Goal: Task Accomplishment & Management: Manage account settings

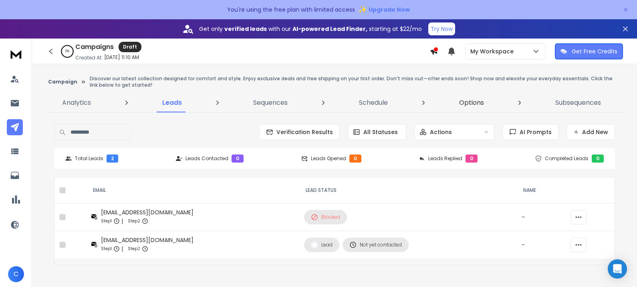
click at [470, 98] on p "Options" at bounding box center [471, 103] width 25 height 10
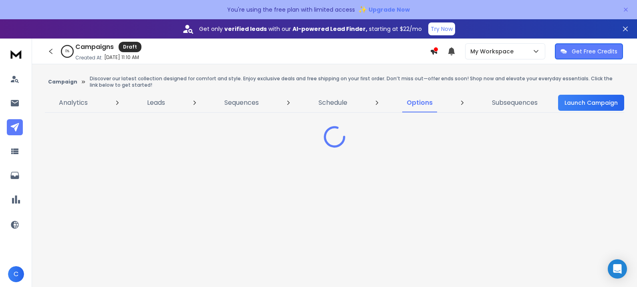
select select "**********"
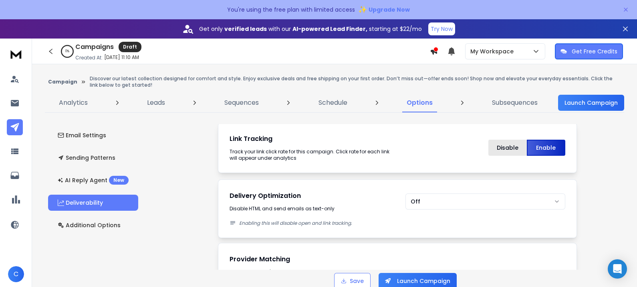
scroll to position [801, 0]
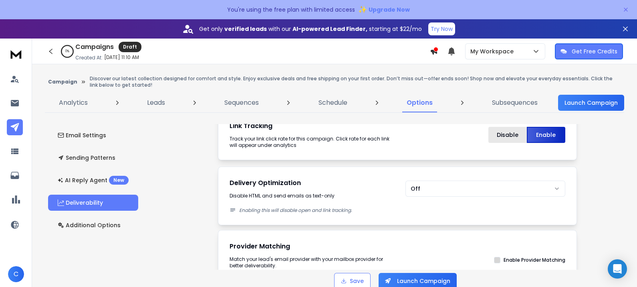
click at [554, 185] on icon "button" at bounding box center [557, 188] width 6 height 6
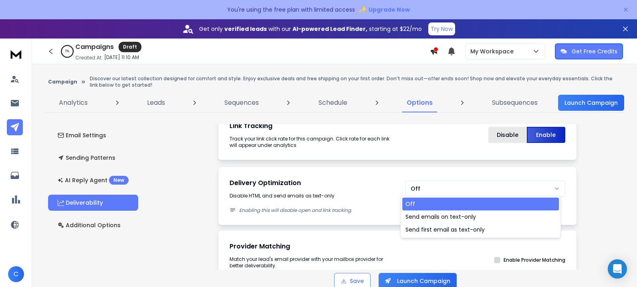
click at [554, 185] on icon "button" at bounding box center [557, 188] width 6 height 6
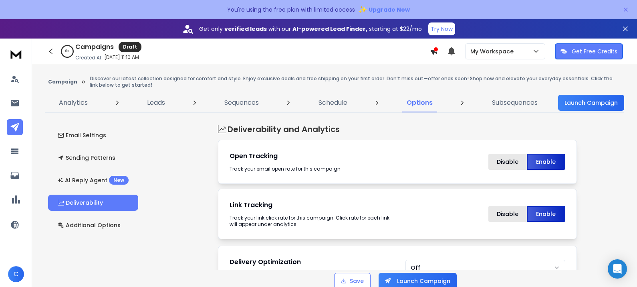
scroll to position [701, 0]
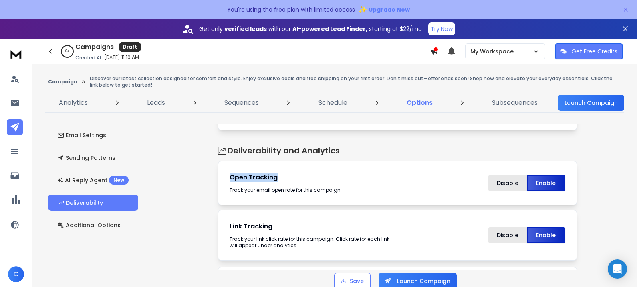
drag, startPoint x: 270, startPoint y: 174, endPoint x: 210, endPoint y: 178, distance: 61.0
click at [210, 178] on div "Email Accounts Accounts to Use Select one or more accounts to send emails from …" at bounding box center [402, 196] width 503 height 145
drag, startPoint x: 225, startPoint y: 188, endPoint x: 335, endPoint y: 188, distance: 109.4
click at [335, 188] on div "Track your email open rate for this campaign" at bounding box center [310, 190] width 160 height 6
copy div "Track your email open rate for this campaign"
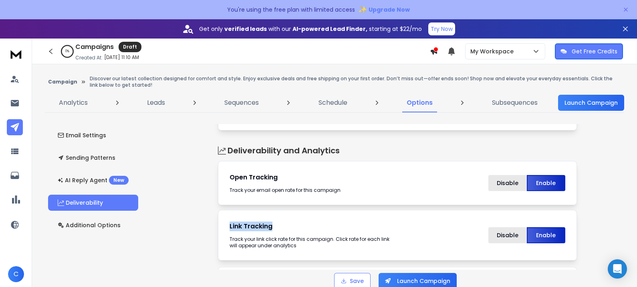
drag, startPoint x: 270, startPoint y: 222, endPoint x: 206, endPoint y: 228, distance: 64.4
click at [206, 228] on div "Email Accounts Accounts to Use Select one or more accounts to send emails from …" at bounding box center [402, 196] width 503 height 145
copy h1 "Link Tracking"
click at [230, 236] on div "Track your link click rate for this campaign. Click rate for each link will app…" at bounding box center [310, 242] width 160 height 13
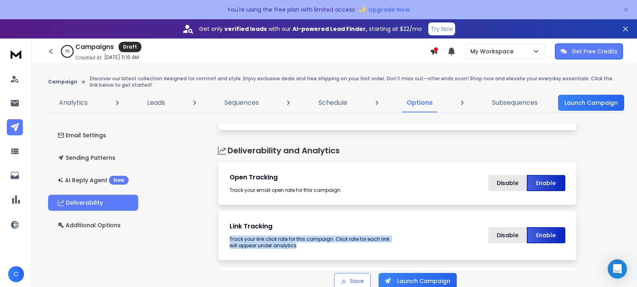
drag, startPoint x: 224, startPoint y: 235, endPoint x: 294, endPoint y: 244, distance: 70.0
click at [294, 244] on div "Track your link click rate for this campaign. Click rate for each link will app…" at bounding box center [310, 242] width 160 height 13
copy div "Track your link click rate for this campaign. Click rate for each link will app…"
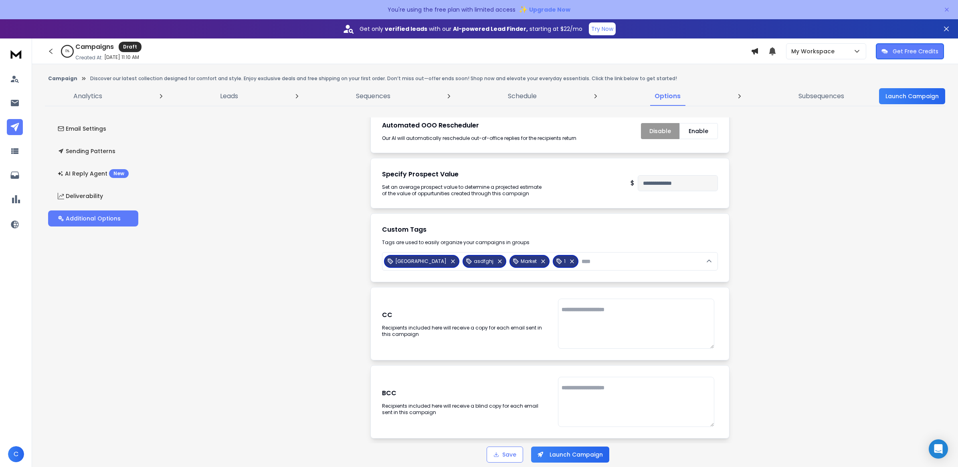
scroll to position [1291, 0]
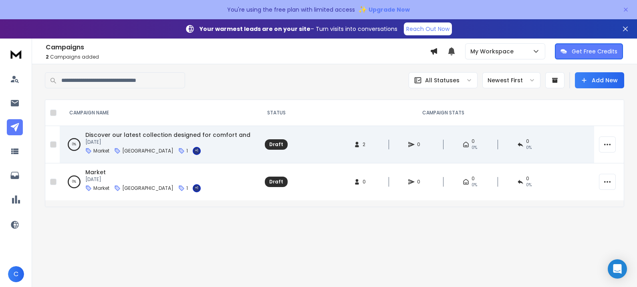
click at [180, 149] on div "Market Chennai 1 + 1" at bounding box center [168, 151] width 167 height 8
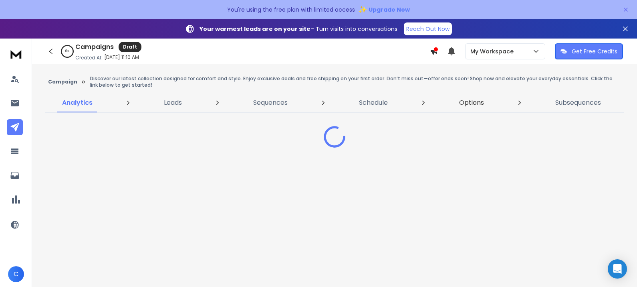
click at [454, 101] on link "Options" at bounding box center [471, 102] width 34 height 19
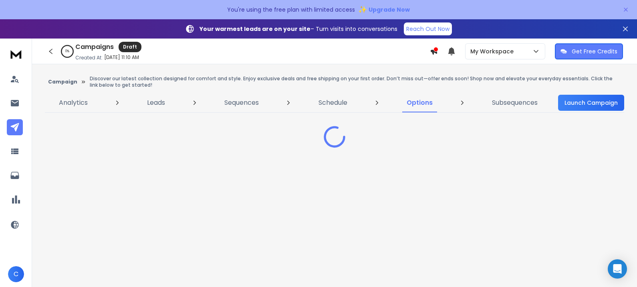
select select "**********"
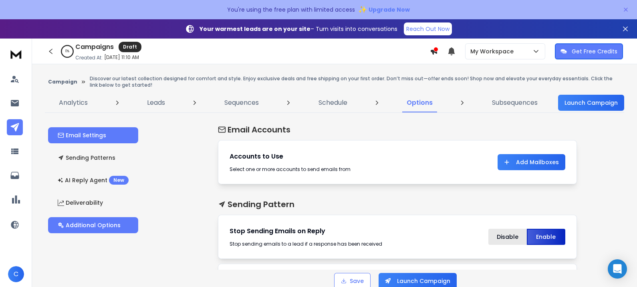
click at [98, 225] on p "Additional Options" at bounding box center [89, 225] width 63 height 8
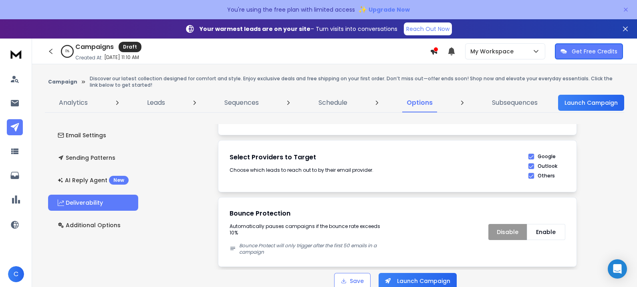
scroll to position [1258, 0]
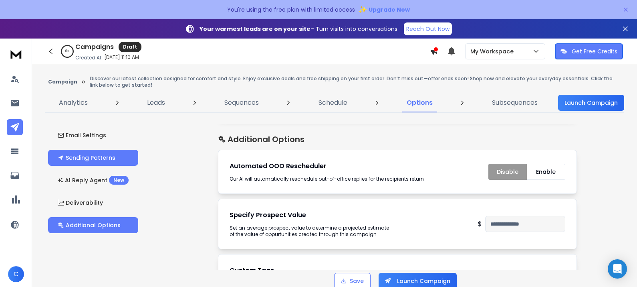
click at [90, 155] on p "Sending Patterns" at bounding box center [87, 157] width 58 height 8
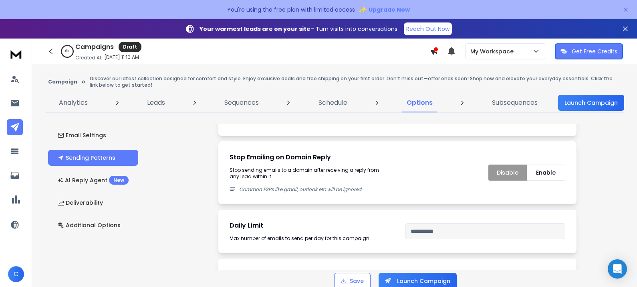
scroll to position [74, 0]
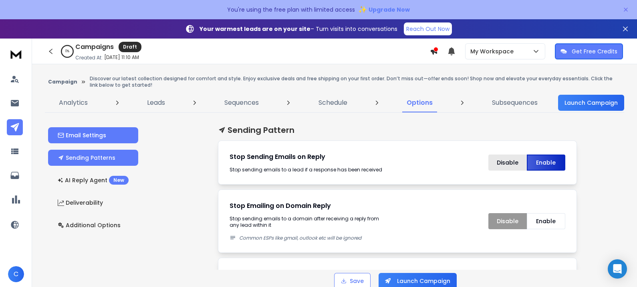
click at [91, 136] on p "Email Settings" at bounding box center [82, 135] width 48 height 8
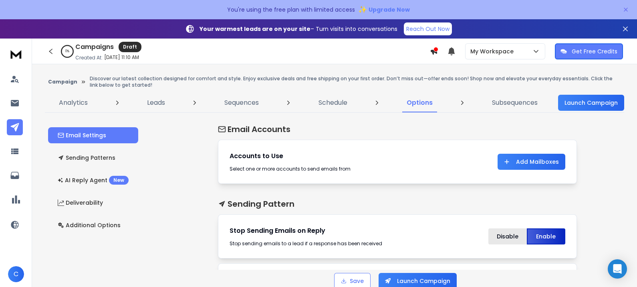
scroll to position [0, 0]
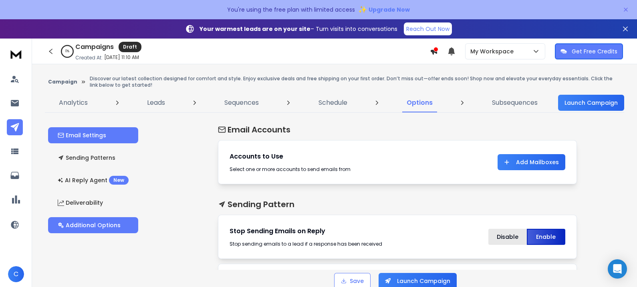
click at [78, 224] on p "Additional Options" at bounding box center [89, 225] width 63 height 8
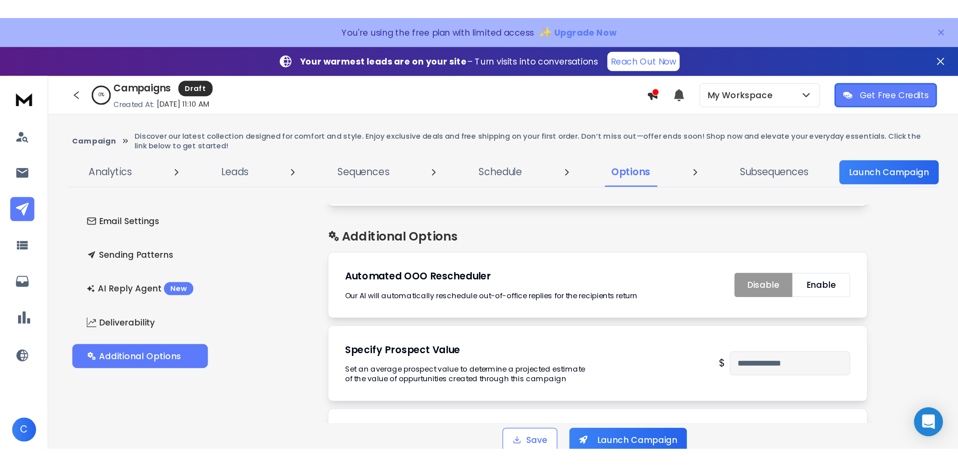
scroll to position [1258, 0]
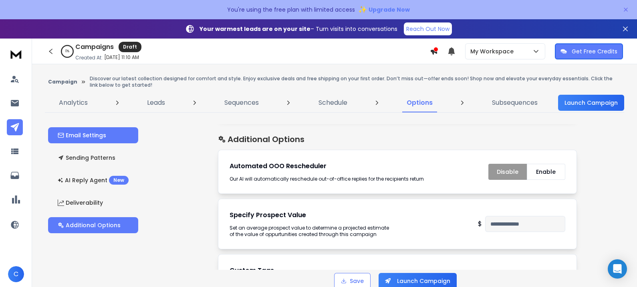
type button "email-settings"
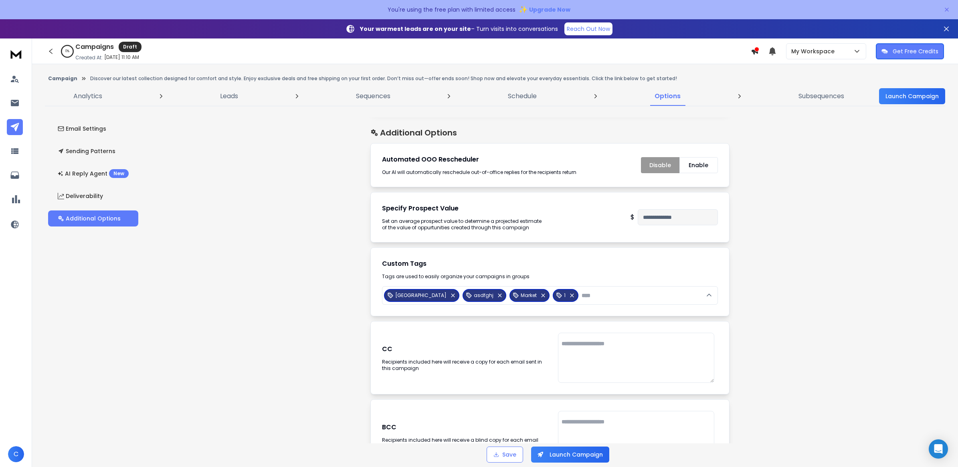
scroll to position [1257, 0]
click at [89, 96] on p "Analytics" at bounding box center [87, 96] width 29 height 10
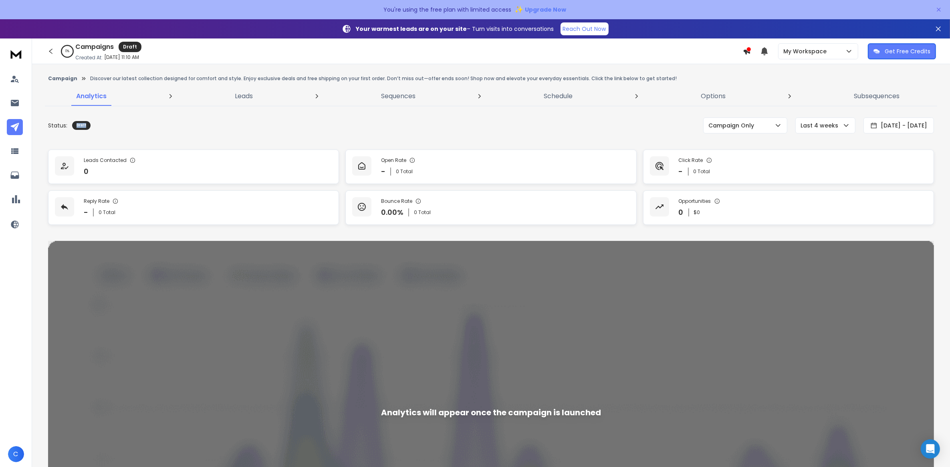
drag, startPoint x: 77, startPoint y: 125, endPoint x: 95, endPoint y: 125, distance: 17.6
click at [95, 125] on div "Status: Draft Campaign Only Last 4 weeks 16 Jul 2025 - 13 Aug 2025" at bounding box center [491, 125] width 886 height 16
drag, startPoint x: 95, startPoint y: 125, endPoint x: 104, endPoint y: 135, distance: 14.2
click at [104, 135] on div "Status: Draft Campaign Only Last 4 weeks 16 Jul 2025 - 13 Aug 2025 Leads Contac…" at bounding box center [491, 413] width 886 height 593
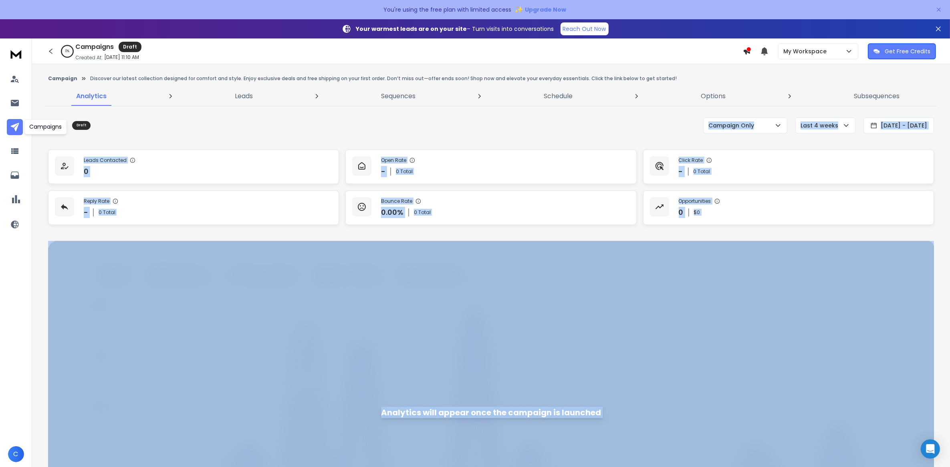
drag, startPoint x: 107, startPoint y: 123, endPoint x: 44, endPoint y: 122, distance: 62.5
click at [44, 122] on body "You're using the free plan with limited access ✨ Upgrade Now Your warmest leads…" at bounding box center [475, 233] width 950 height 467
drag, startPoint x: 44, startPoint y: 122, endPoint x: 83, endPoint y: 127, distance: 38.8
click at [117, 126] on div "Status: Draft Campaign Only Last 4 weeks 16 Jul 2025 - 13 Aug 2025" at bounding box center [491, 125] width 886 height 16
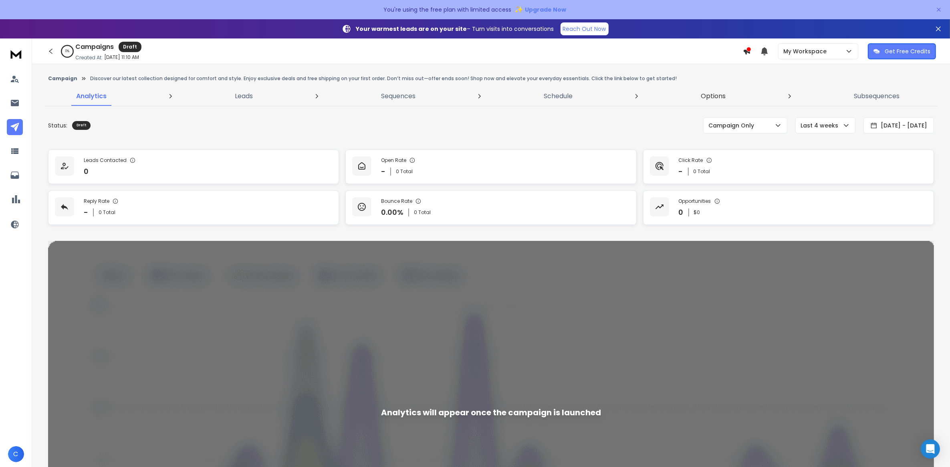
click at [637, 95] on link "Options" at bounding box center [713, 96] width 34 height 19
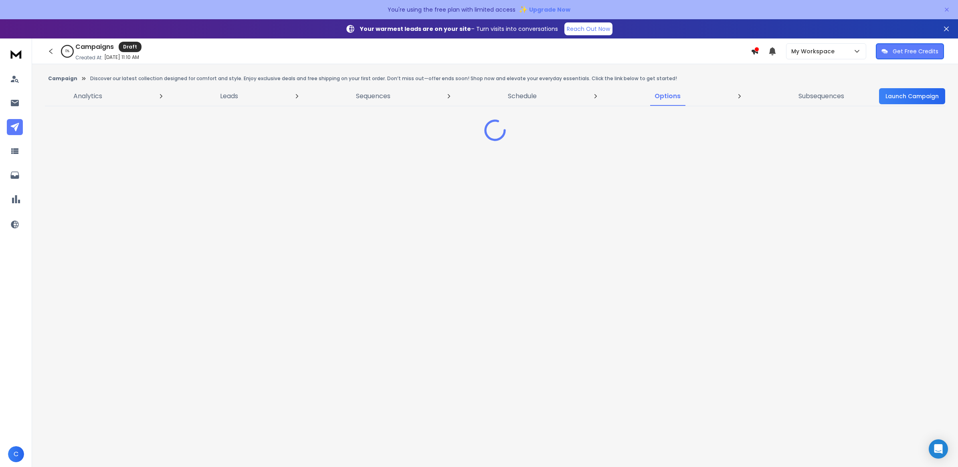
select select "**********"
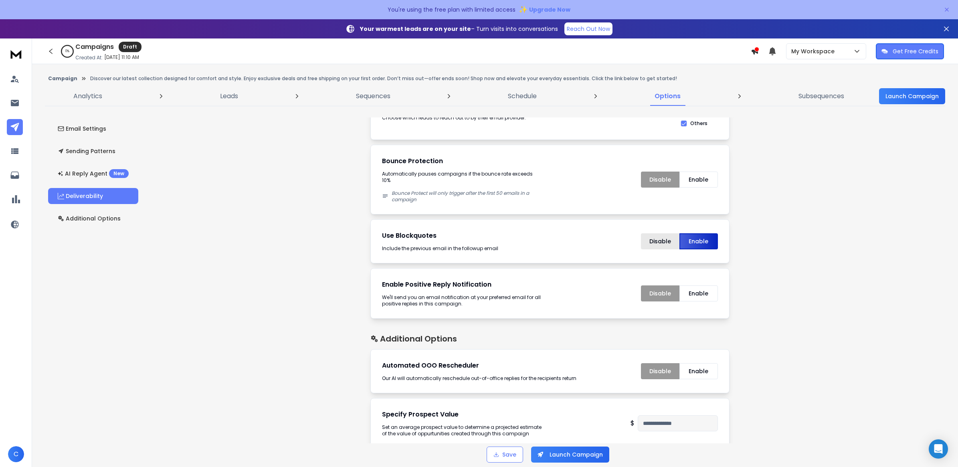
scroll to position [1002, 0]
